Goal: Task Accomplishment & Management: Manage account settings

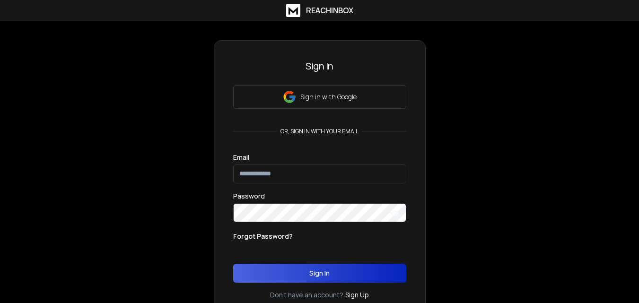
click at [286, 173] on input "email" at bounding box center [319, 174] width 173 height 19
paste input "**********"
type input "**********"
click at [361, 60] on button "Later" at bounding box center [350, 61] width 43 height 24
click at [233, 264] on button "Sign In" at bounding box center [319, 273] width 173 height 19
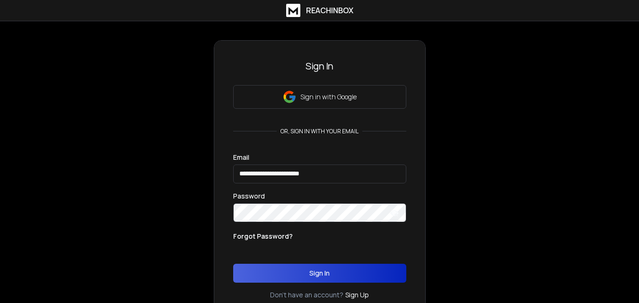
click at [323, 281] on button "Sign In" at bounding box center [319, 273] width 173 height 19
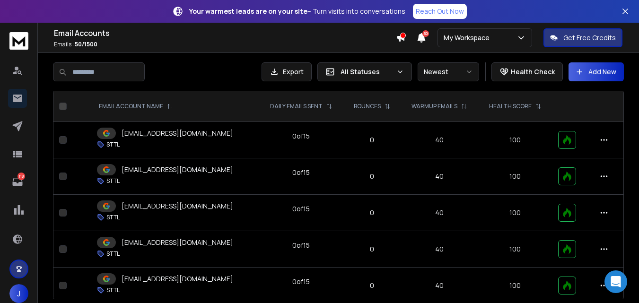
click at [603, 67] on button "Add New" at bounding box center [596, 71] width 55 height 19
click at [580, 66] on button "Add New" at bounding box center [596, 71] width 55 height 19
click at [589, 75] on button "Add New" at bounding box center [596, 71] width 55 height 19
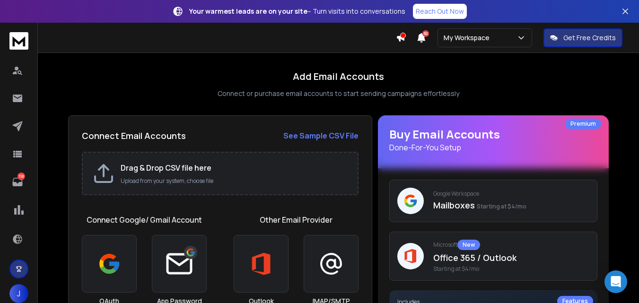
click at [112, 258] on icon at bounding box center [109, 258] width 16 height 8
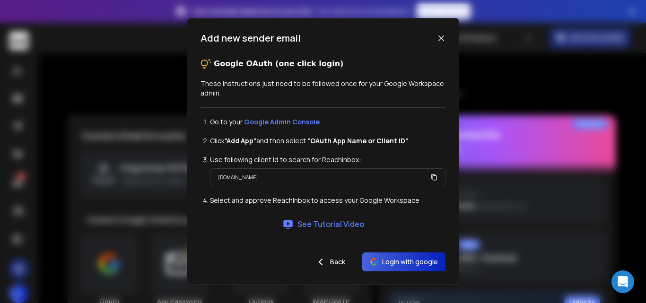
click at [395, 265] on button "Login with google" at bounding box center [403, 262] width 83 height 19
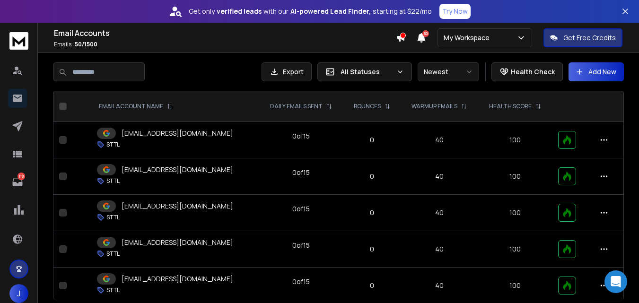
click at [596, 75] on button "Add New" at bounding box center [596, 71] width 55 height 19
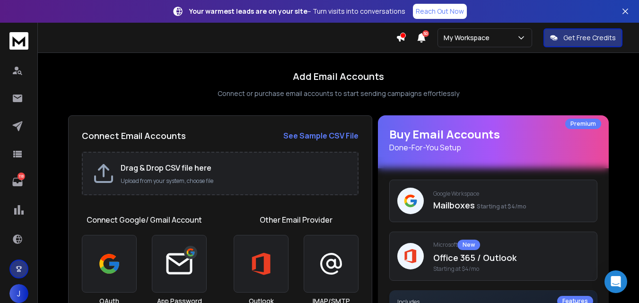
click at [116, 263] on icon at bounding box center [114, 266] width 10 height 9
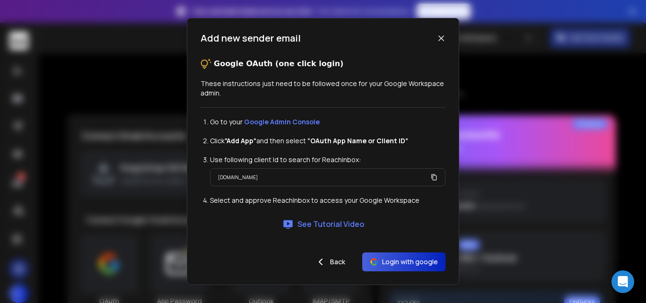
click at [398, 252] on div "Google OAuth (one click login) These instructions just need to be followed once…" at bounding box center [323, 164] width 245 height 213
click at [394, 256] on button "Login with google" at bounding box center [403, 262] width 83 height 19
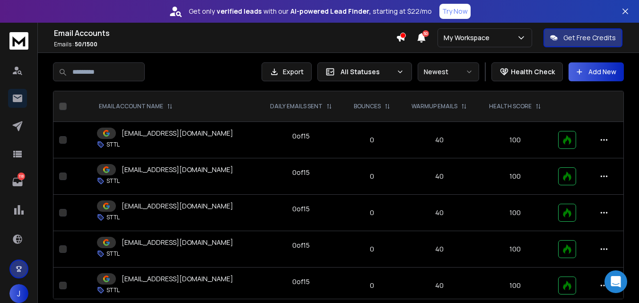
click at [601, 69] on button "Add New" at bounding box center [596, 71] width 55 height 19
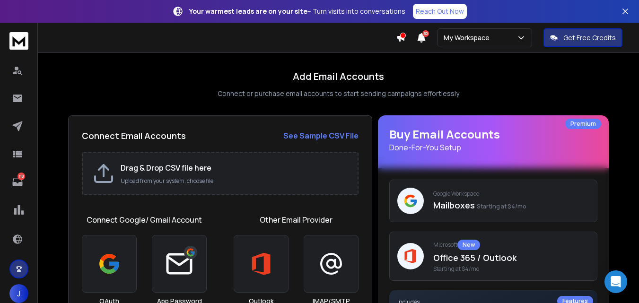
click at [89, 263] on div at bounding box center [109, 264] width 55 height 58
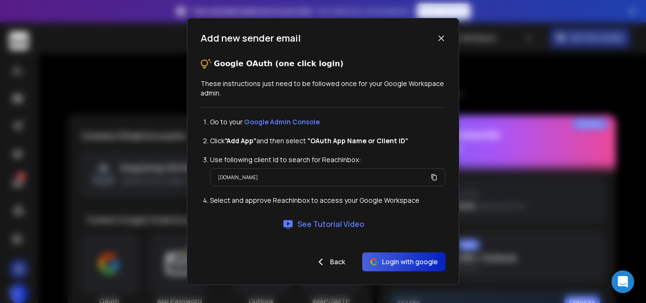
click at [394, 263] on button "Login with google" at bounding box center [403, 262] width 83 height 19
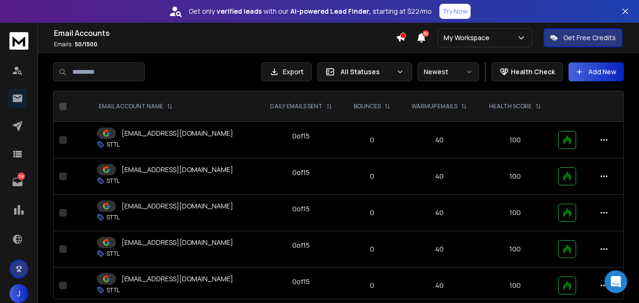
click at [588, 70] on button "Add New" at bounding box center [596, 71] width 55 height 19
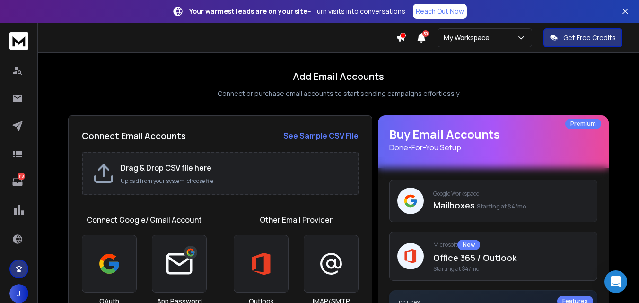
click at [114, 256] on icon at bounding box center [109, 258] width 16 height 8
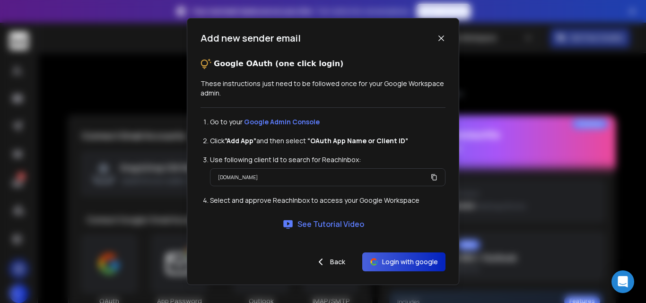
click at [388, 259] on button "Login with google" at bounding box center [403, 262] width 83 height 19
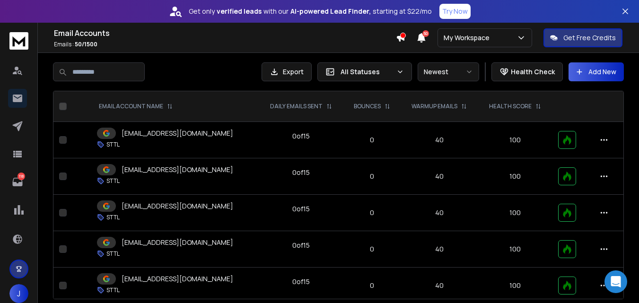
click at [606, 72] on button "Add New" at bounding box center [596, 71] width 55 height 19
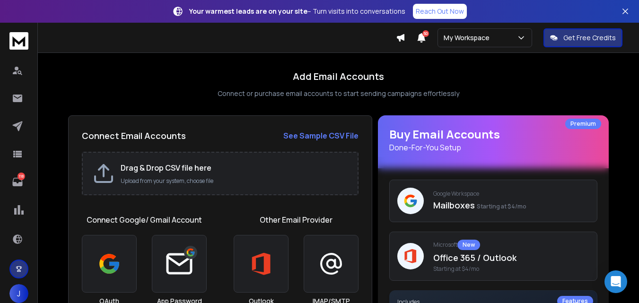
click at [105, 279] on div at bounding box center [109, 264] width 55 height 58
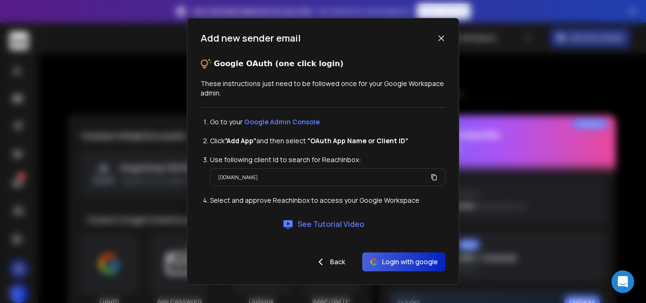
click at [417, 259] on button "Login with google" at bounding box center [403, 262] width 83 height 19
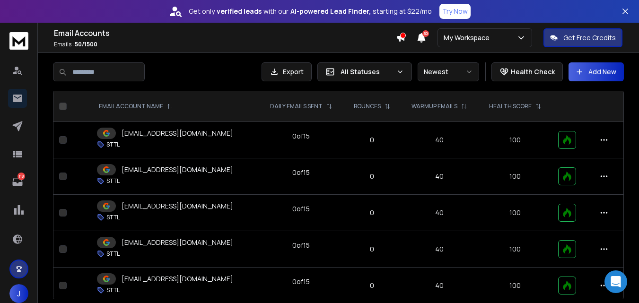
click at [600, 70] on button "Add New" at bounding box center [596, 71] width 55 height 19
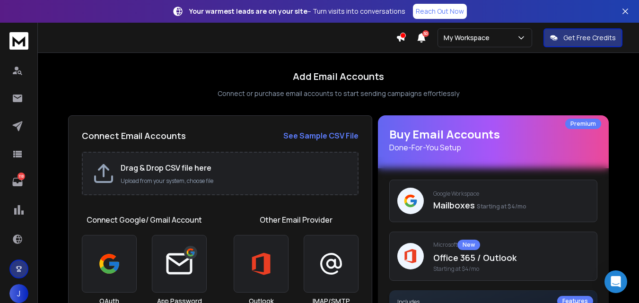
click at [111, 252] on icon at bounding box center [109, 264] width 24 height 28
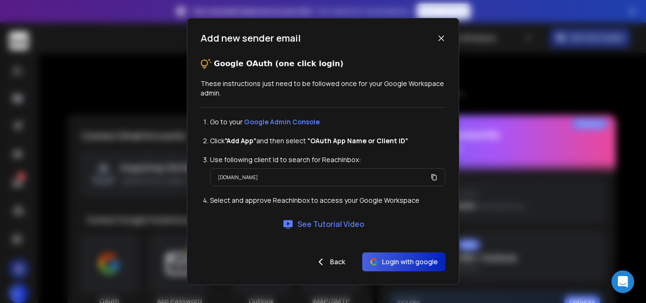
click at [378, 261] on icon at bounding box center [374, 262] width 9 height 9
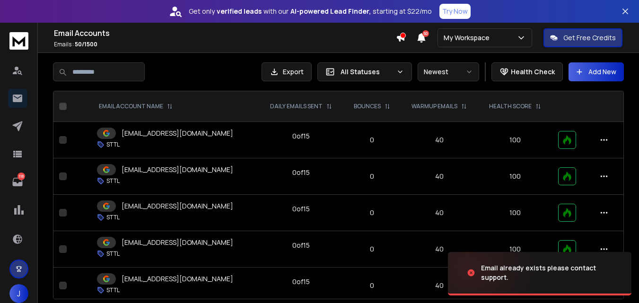
click at [612, 73] on button "Add New" at bounding box center [596, 71] width 55 height 19
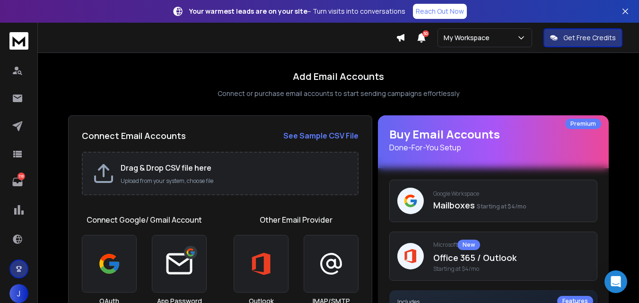
click at [105, 263] on icon at bounding box center [109, 264] width 24 height 28
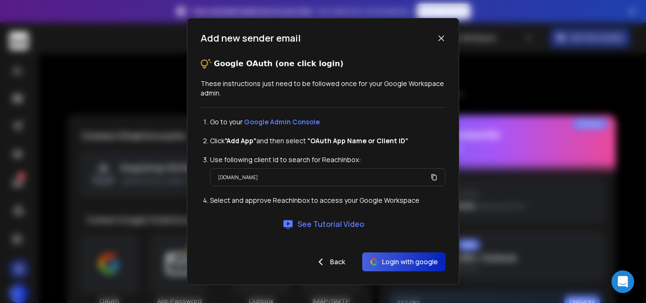
click at [380, 261] on button "Login with google" at bounding box center [403, 262] width 83 height 19
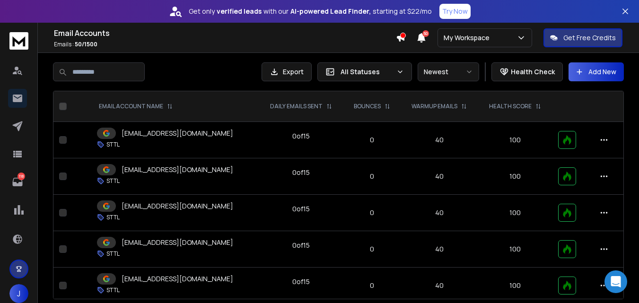
click at [592, 74] on button "Add New" at bounding box center [596, 71] width 55 height 19
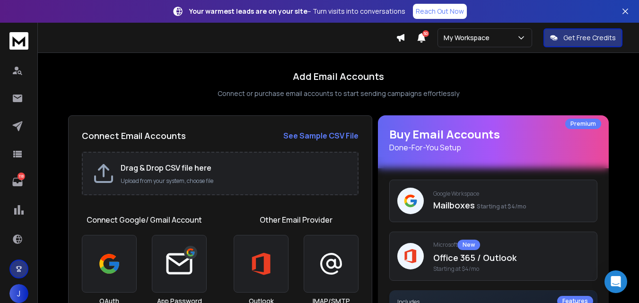
click at [114, 255] on icon at bounding box center [109, 264] width 24 height 28
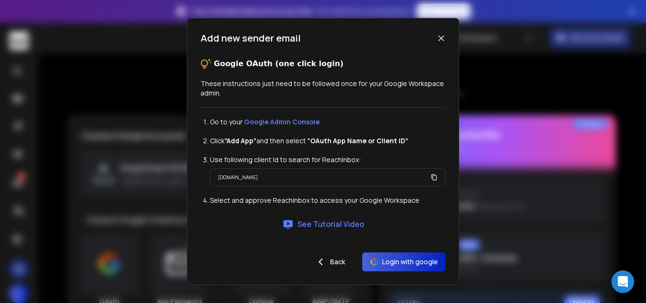
click at [395, 263] on button "Login with google" at bounding box center [403, 262] width 83 height 19
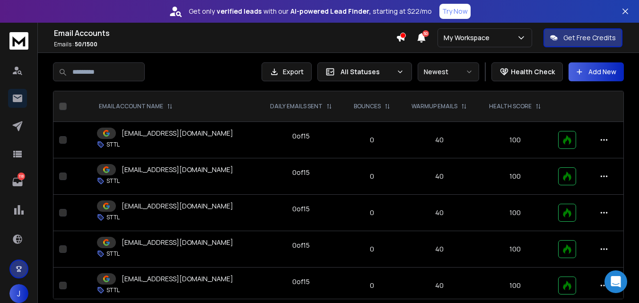
click at [598, 70] on button "Add New" at bounding box center [596, 71] width 55 height 19
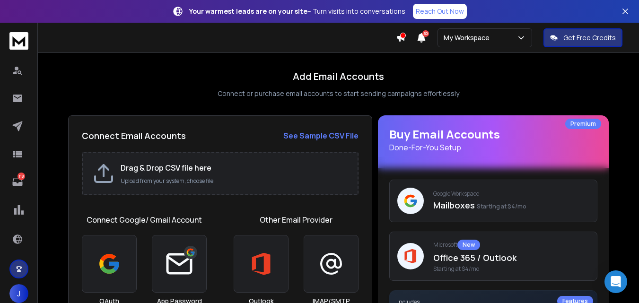
click at [106, 245] on div at bounding box center [109, 264] width 55 height 58
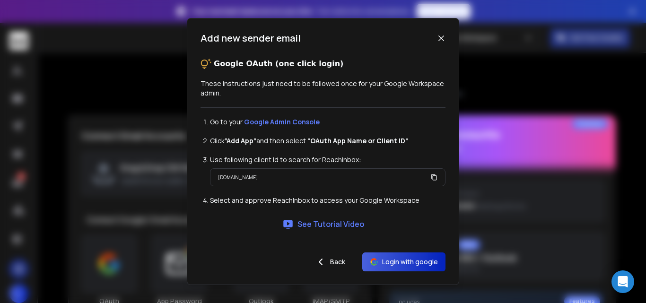
click at [412, 261] on button "Login with google" at bounding box center [403, 262] width 83 height 19
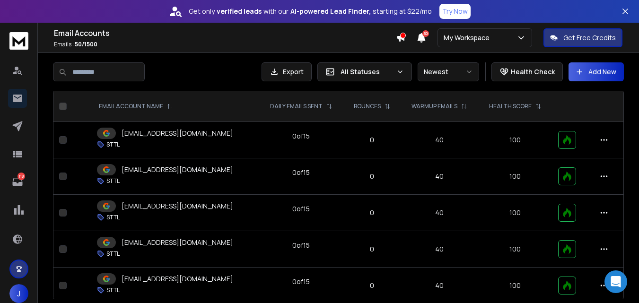
click at [595, 74] on button "Add New" at bounding box center [596, 71] width 55 height 19
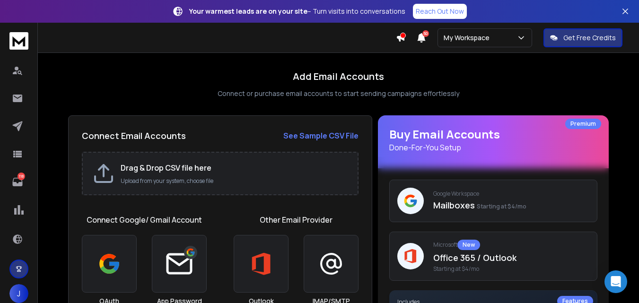
click at [125, 264] on div at bounding box center [109, 264] width 55 height 58
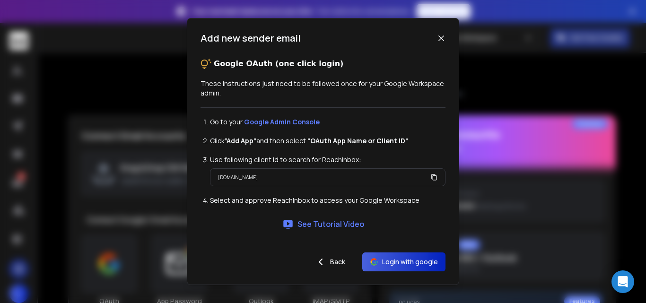
click at [410, 262] on button "Login with google" at bounding box center [403, 262] width 83 height 19
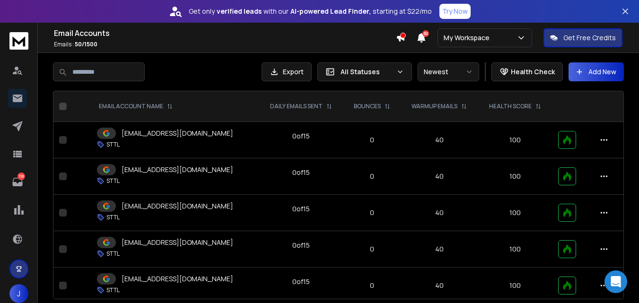
click at [591, 73] on button "Add New" at bounding box center [596, 71] width 55 height 19
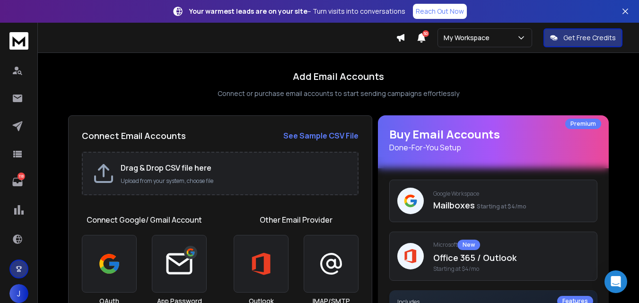
click at [126, 262] on div at bounding box center [109, 264] width 55 height 58
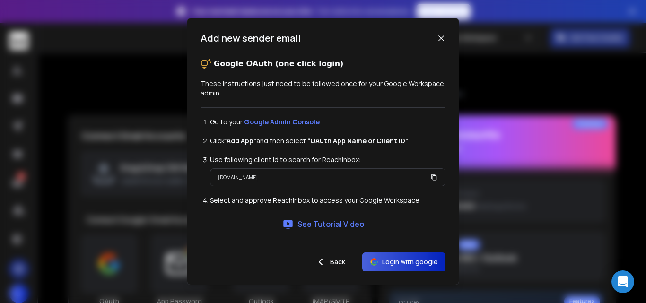
click at [394, 263] on button "Login with google" at bounding box center [403, 262] width 83 height 19
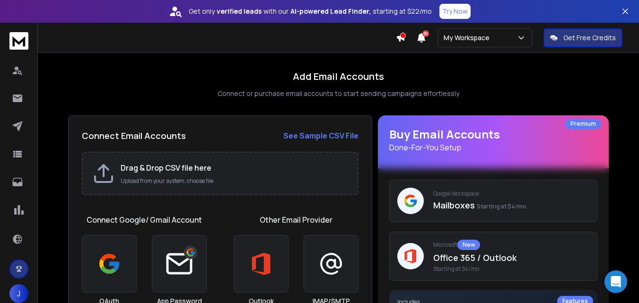
click at [107, 276] on icon at bounding box center [109, 264] width 24 height 28
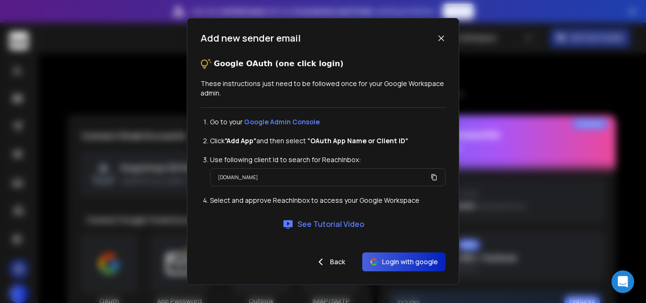
click at [377, 261] on icon at bounding box center [374, 262] width 9 height 9
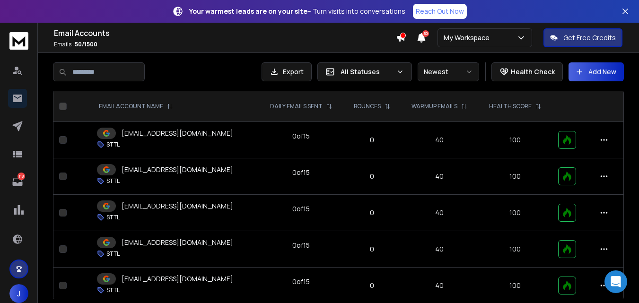
click at [594, 73] on button "Add New" at bounding box center [596, 71] width 55 height 19
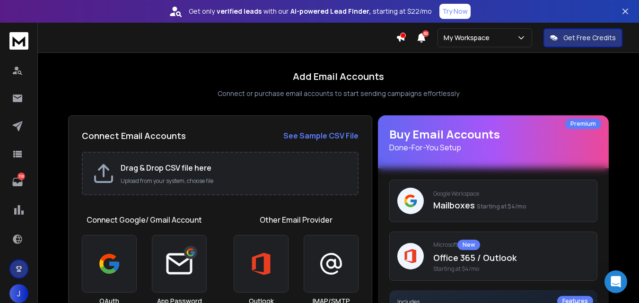
click at [112, 256] on icon at bounding box center [109, 258] width 16 height 8
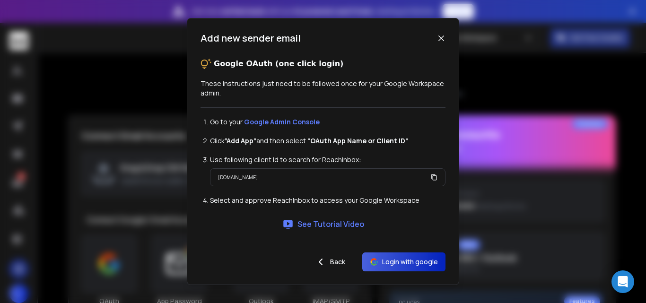
click at [419, 262] on button "Login with google" at bounding box center [403, 262] width 83 height 19
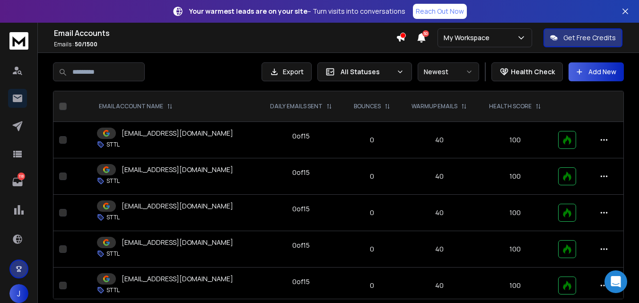
click at [600, 67] on button "Add New" at bounding box center [596, 71] width 55 height 19
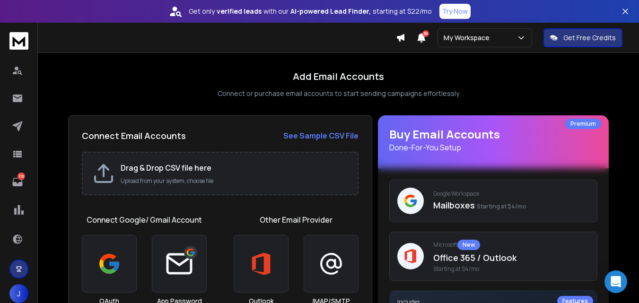
click at [112, 263] on icon at bounding box center [114, 266] width 10 height 9
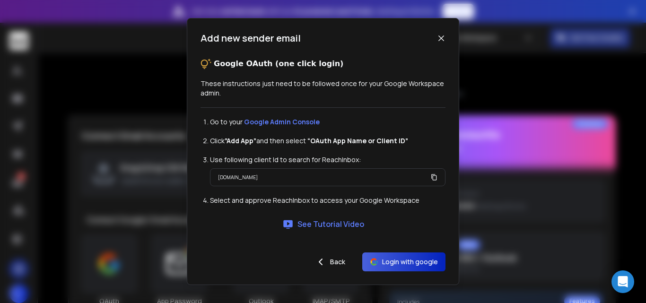
click at [406, 261] on button "Login with google" at bounding box center [403, 262] width 83 height 19
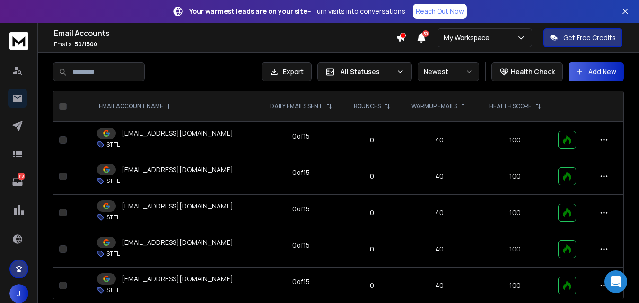
click at [591, 74] on button "Add New" at bounding box center [596, 71] width 55 height 19
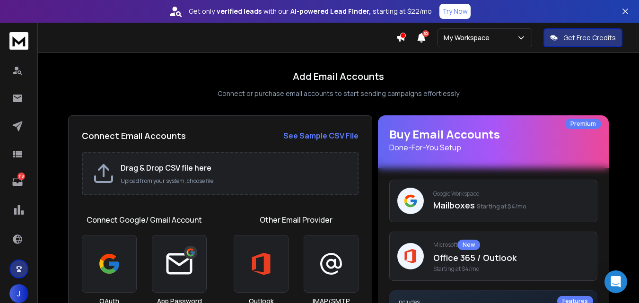
click at [113, 283] on div at bounding box center [109, 264] width 55 height 58
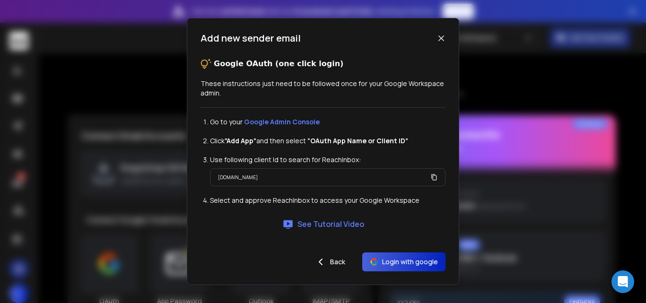
click at [423, 268] on button "Login with google" at bounding box center [403, 262] width 83 height 19
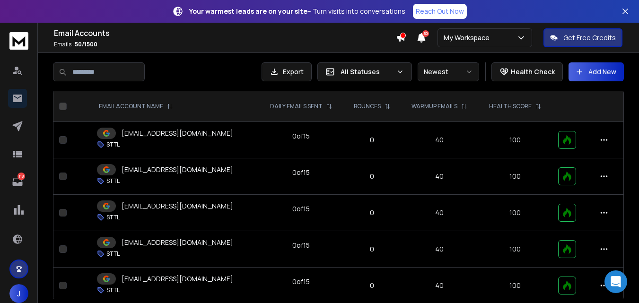
click at [596, 69] on button "Add New" at bounding box center [596, 71] width 55 height 19
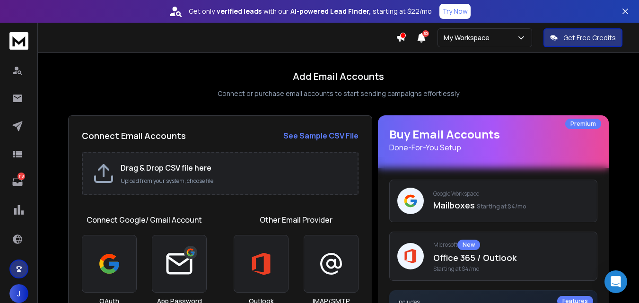
click at [105, 246] on div at bounding box center [109, 264] width 55 height 58
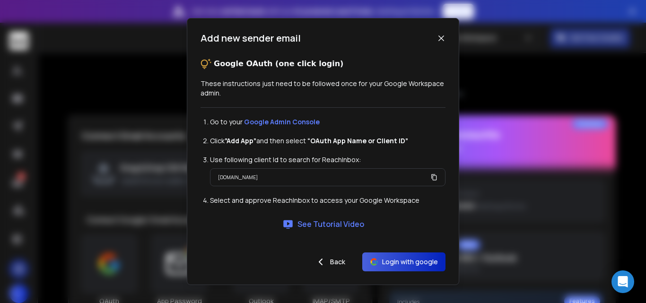
click at [391, 263] on button "Login with google" at bounding box center [403, 262] width 83 height 19
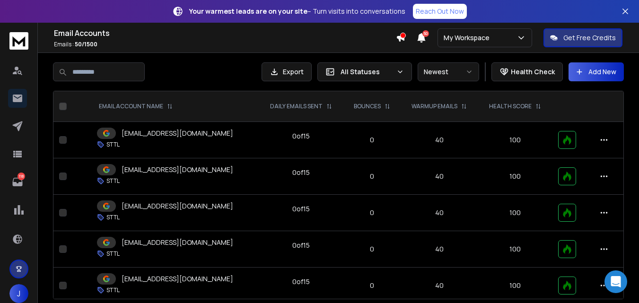
click at [613, 72] on button "Add New" at bounding box center [596, 71] width 55 height 19
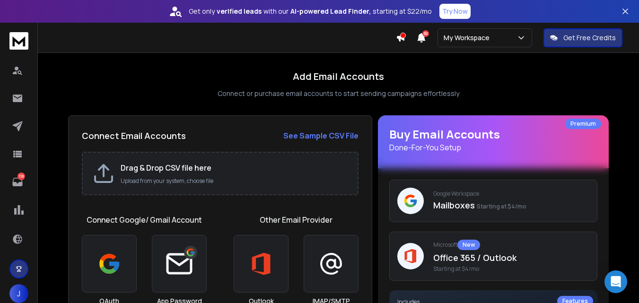
click at [113, 272] on icon at bounding box center [108, 270] width 16 height 8
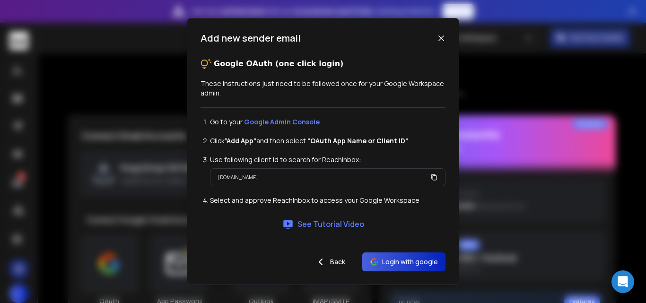
click at [403, 263] on button "Login with google" at bounding box center [403, 262] width 83 height 19
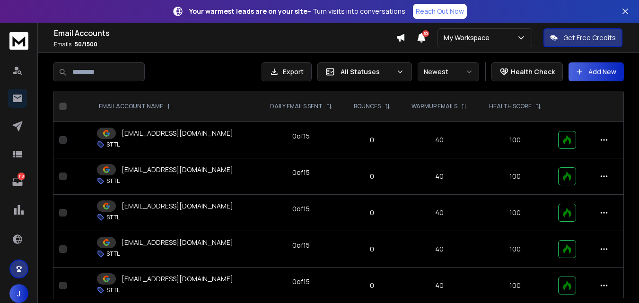
click at [599, 79] on button "Add New" at bounding box center [596, 71] width 55 height 19
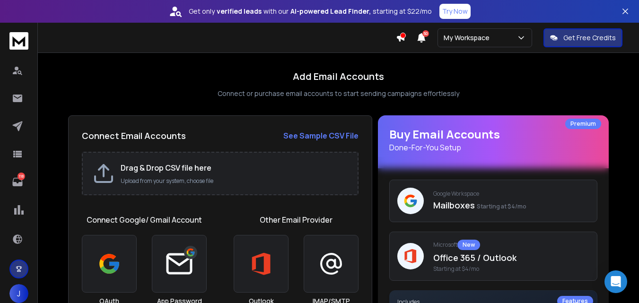
click at [93, 244] on div at bounding box center [109, 264] width 55 height 58
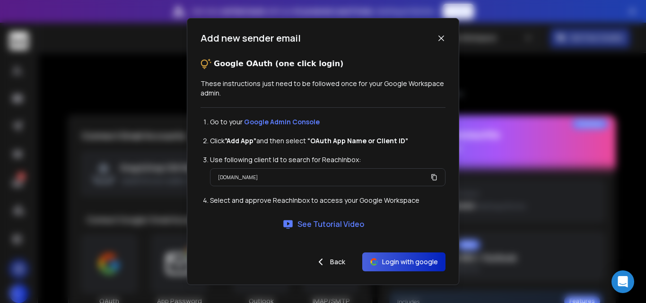
click at [419, 255] on button "Login with google" at bounding box center [403, 262] width 83 height 19
